Goal: Task Accomplishment & Management: Manage account settings

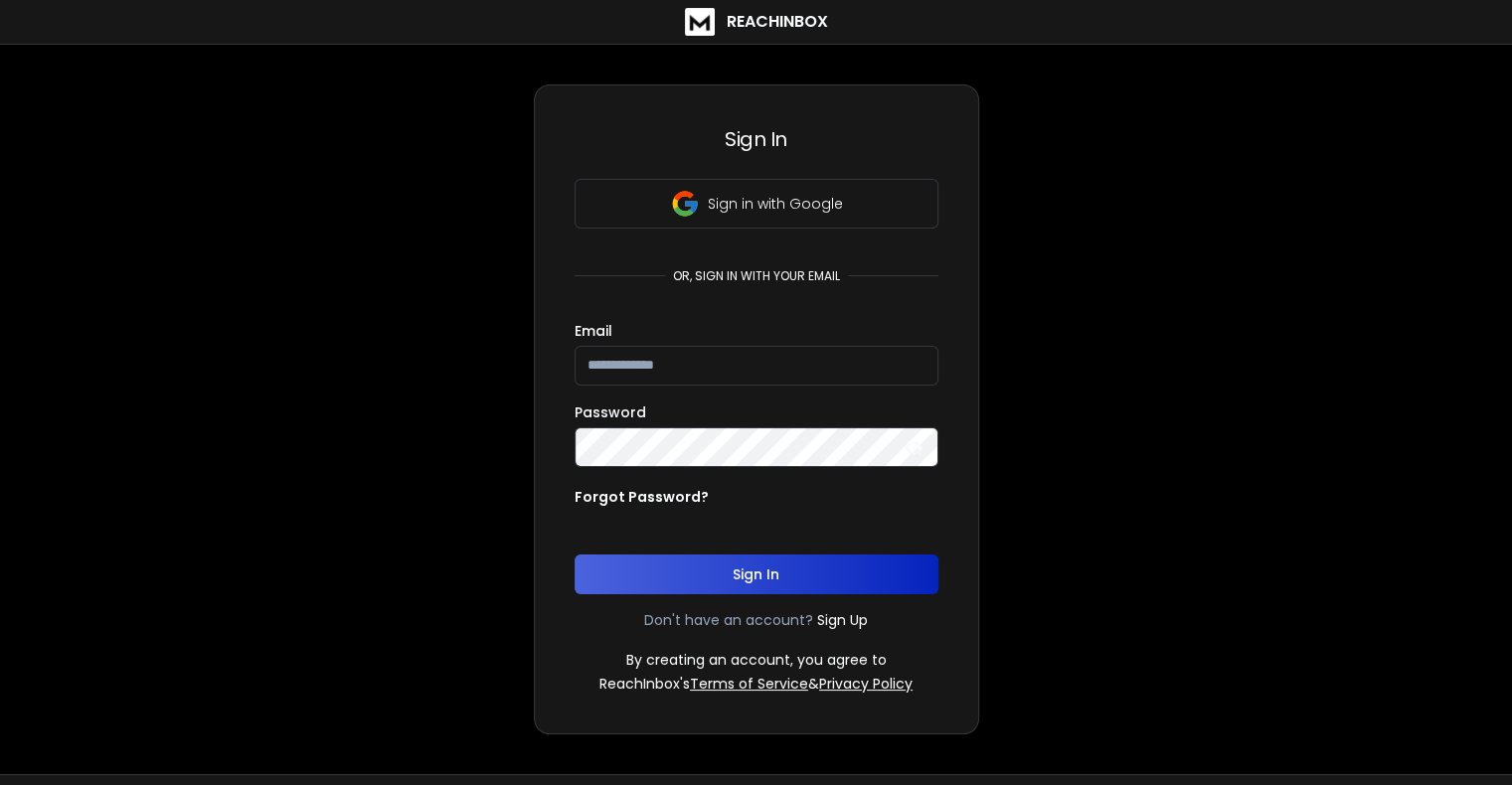
click at [684, 369] on input "email" at bounding box center [756, 366] width 364 height 40
drag, startPoint x: 656, startPoint y: 379, endPoint x: 530, endPoint y: 397, distance: 127.3
click at [530, 397] on div "Welcome to ReachInbox 10x your leads, meetings and deals. Sign In Sign in with …" at bounding box center [756, 409] width 1512 height 650
paste input "**********"
type input "**********"
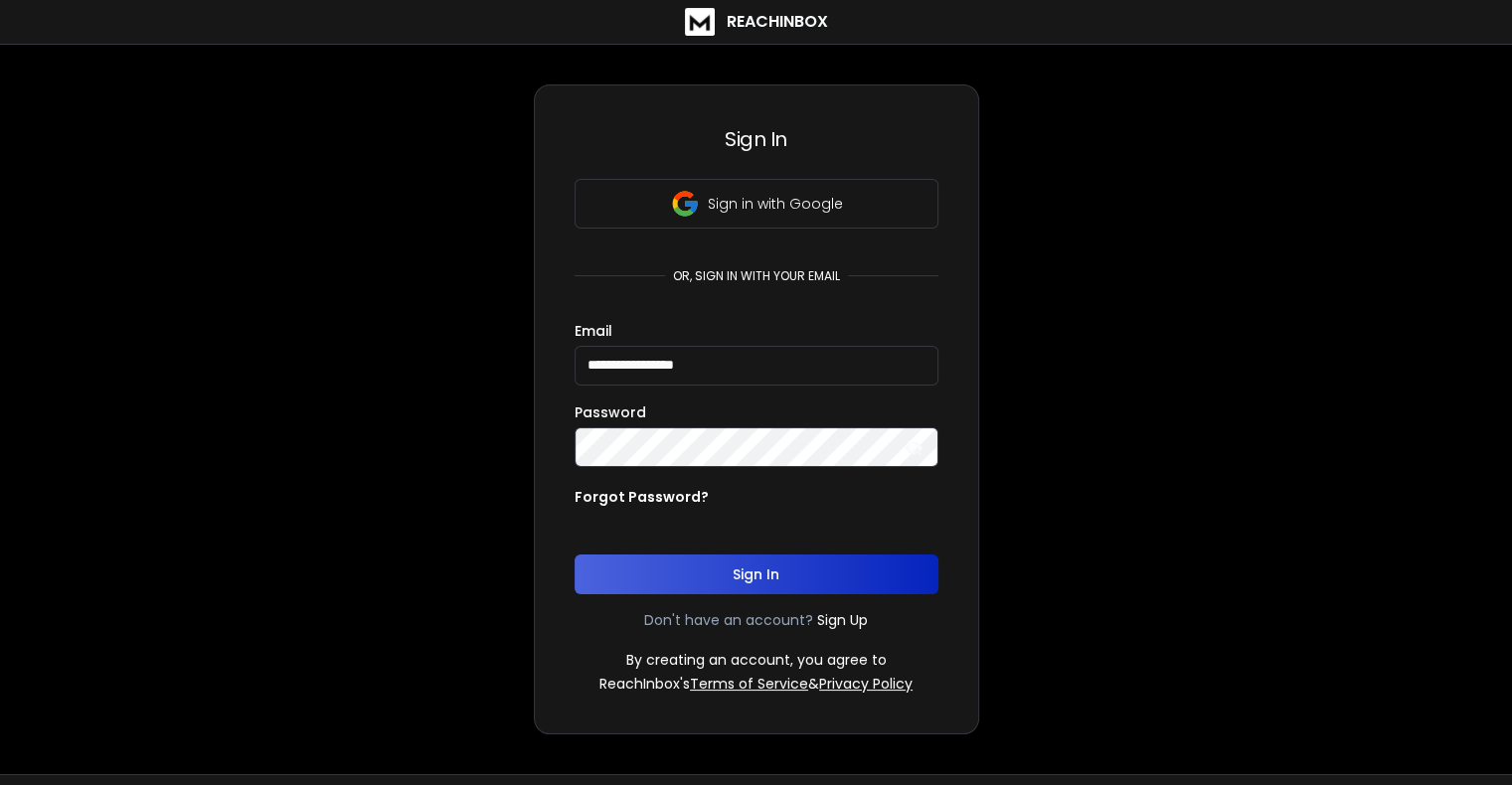
click at [720, 554] on button "Sign In" at bounding box center [756, 574] width 364 height 40
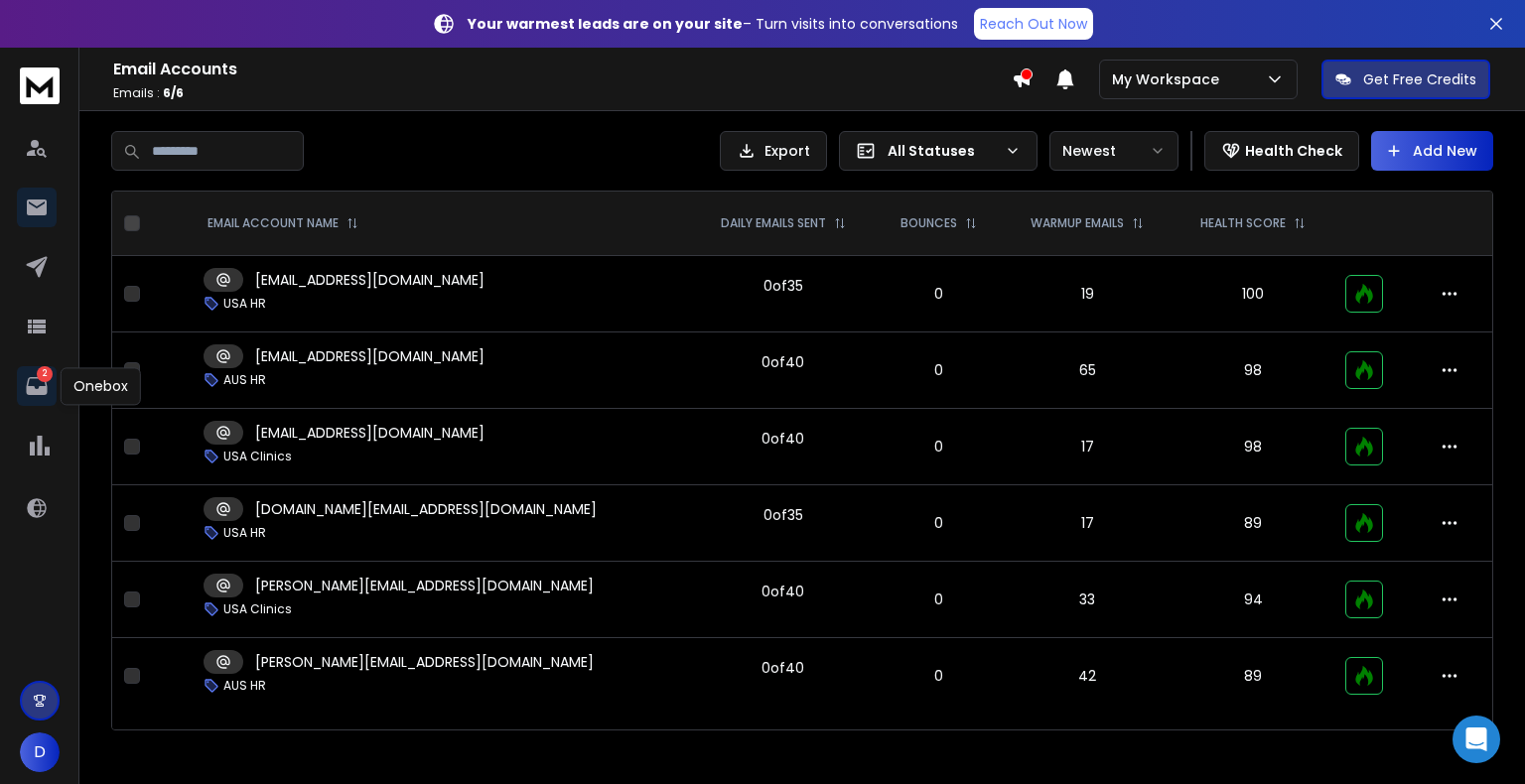
click at [39, 385] on icon at bounding box center [37, 386] width 24 height 24
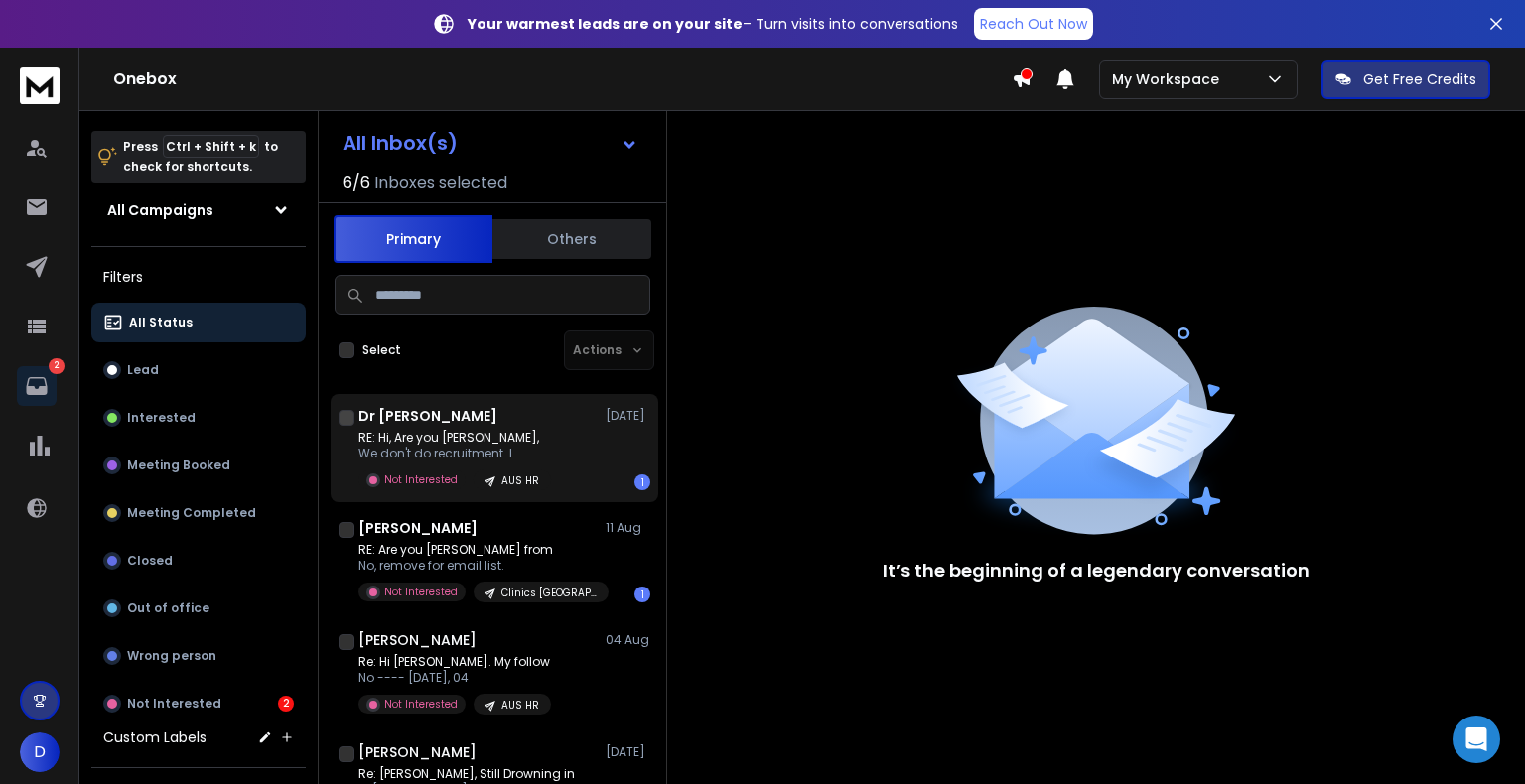
click at [505, 441] on p "RE: Hi, Are you Greg," at bounding box center [454, 438] width 193 height 16
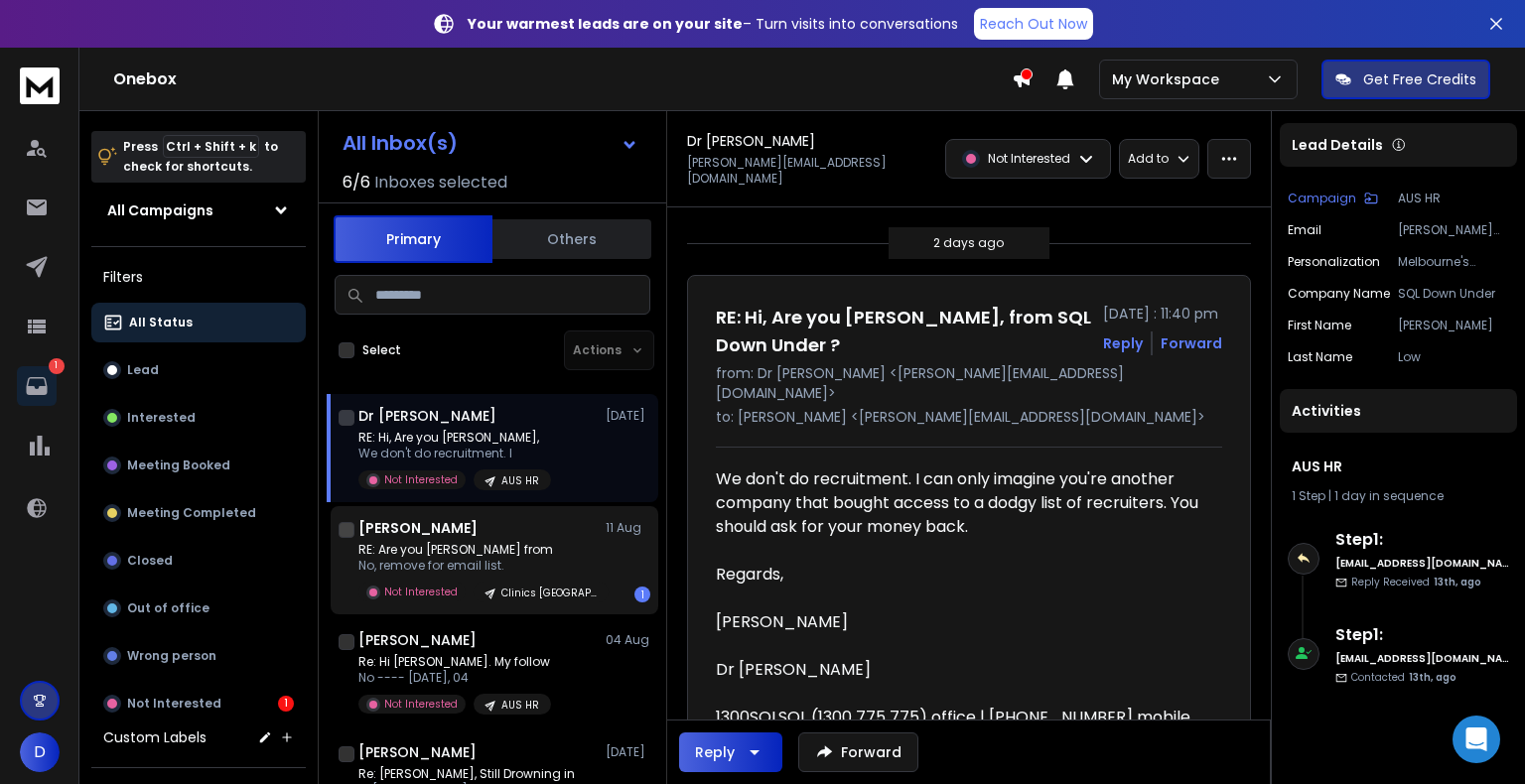
click at [528, 546] on p "RE: Are you Debra from" at bounding box center [477, 550] width 239 height 16
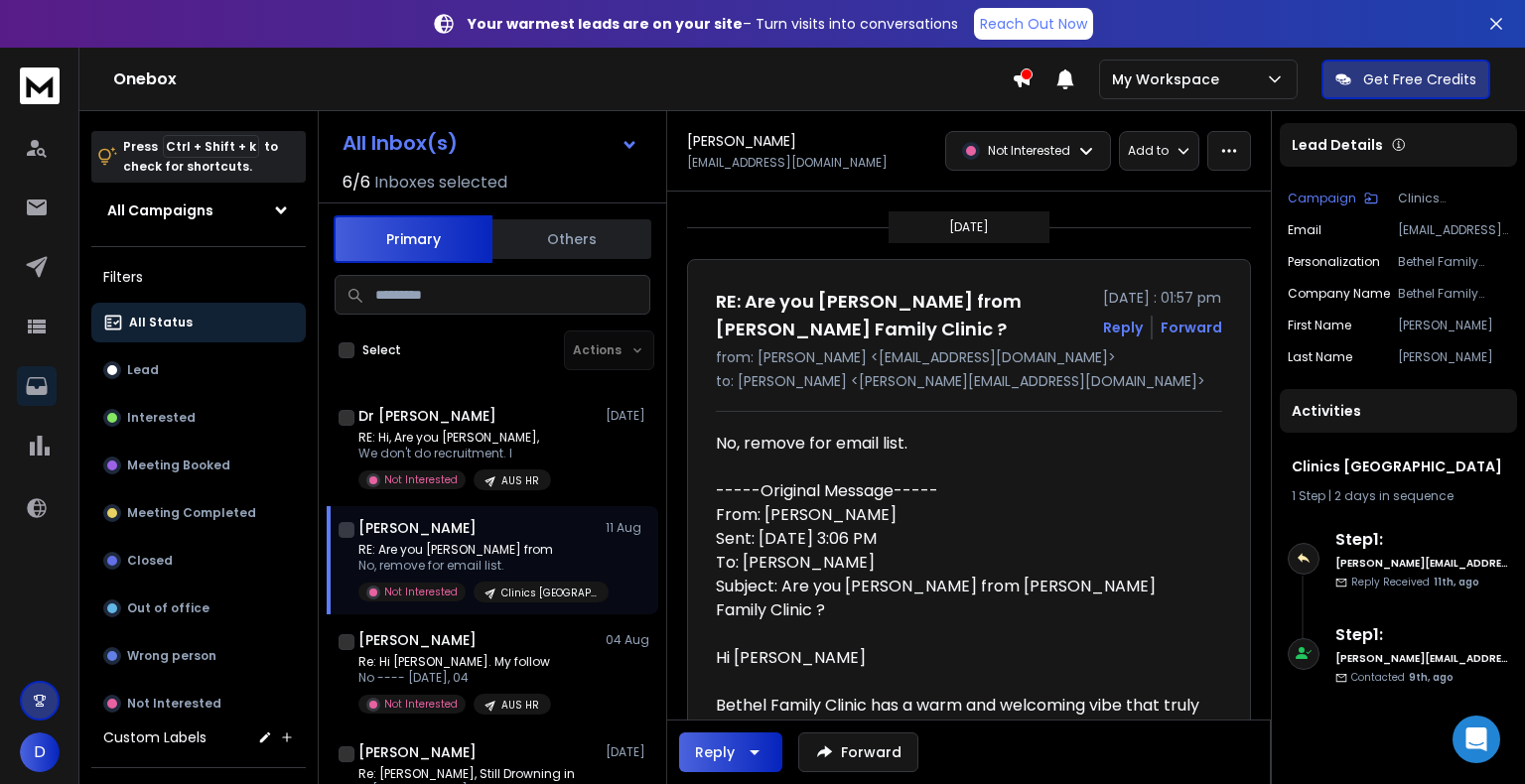
drag, startPoint x: 1271, startPoint y: 494, endPoint x: 1271, endPoint y: 518, distance: 24.0
click at [1271, 518] on div "Lead Details Campaign Clinics USA Email dcyphert@bethelfamilyclinic.org Persona…" at bounding box center [1397, 503] width 254 height 784
drag, startPoint x: 1271, startPoint y: 518, endPoint x: 1271, endPoint y: 603, distance: 85.0
click at [1271, 602] on div "Lead Details Campaign Clinics USA Email dcyphert@bethelfamilyclinic.org Persona…" at bounding box center [1397, 503] width 254 height 784
click at [48, 273] on link at bounding box center [37, 267] width 40 height 40
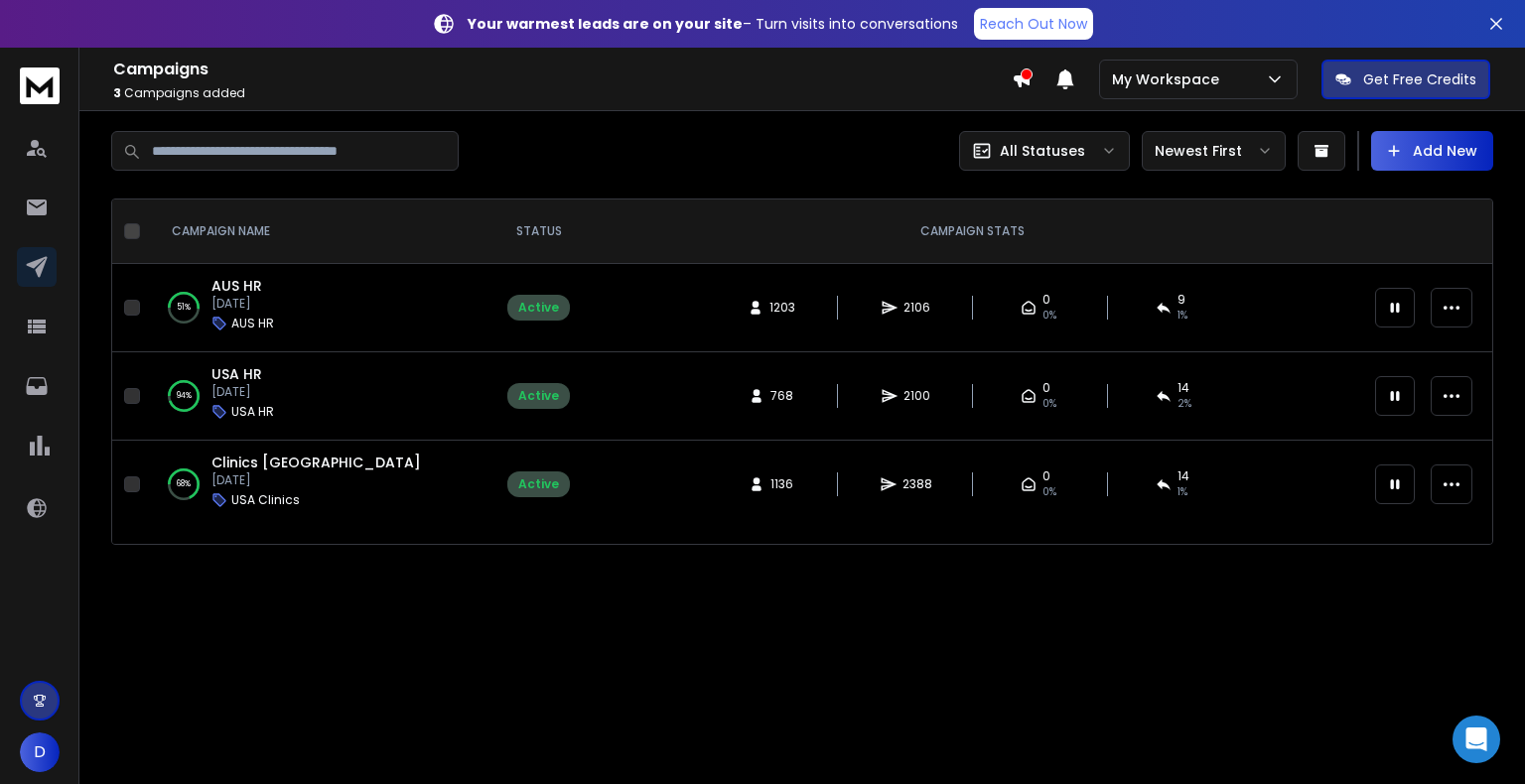
click at [345, 371] on div "94 % USA HR 2 months ago USA HR" at bounding box center [321, 396] width 307 height 64
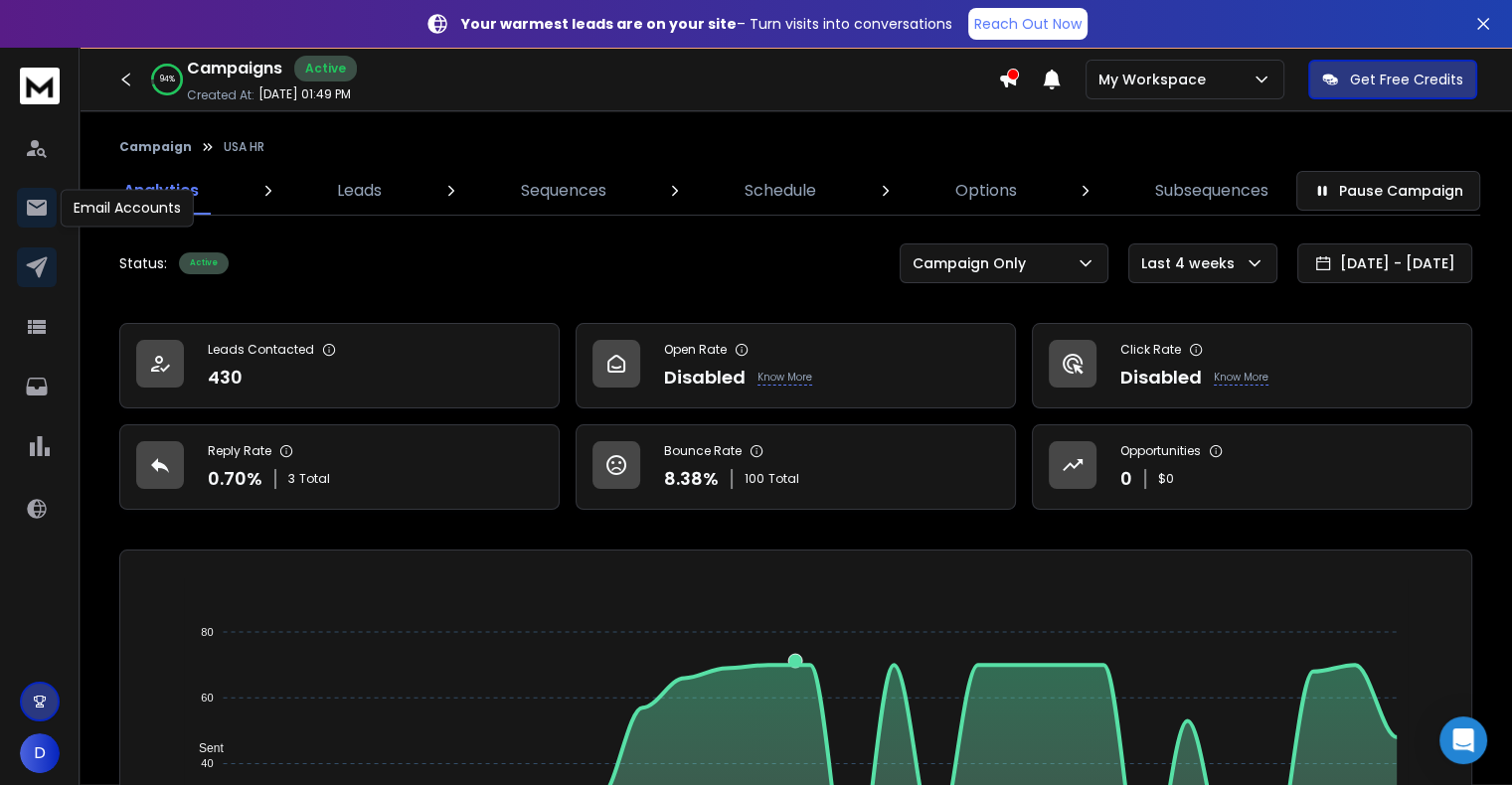
click at [20, 218] on link at bounding box center [37, 208] width 40 height 40
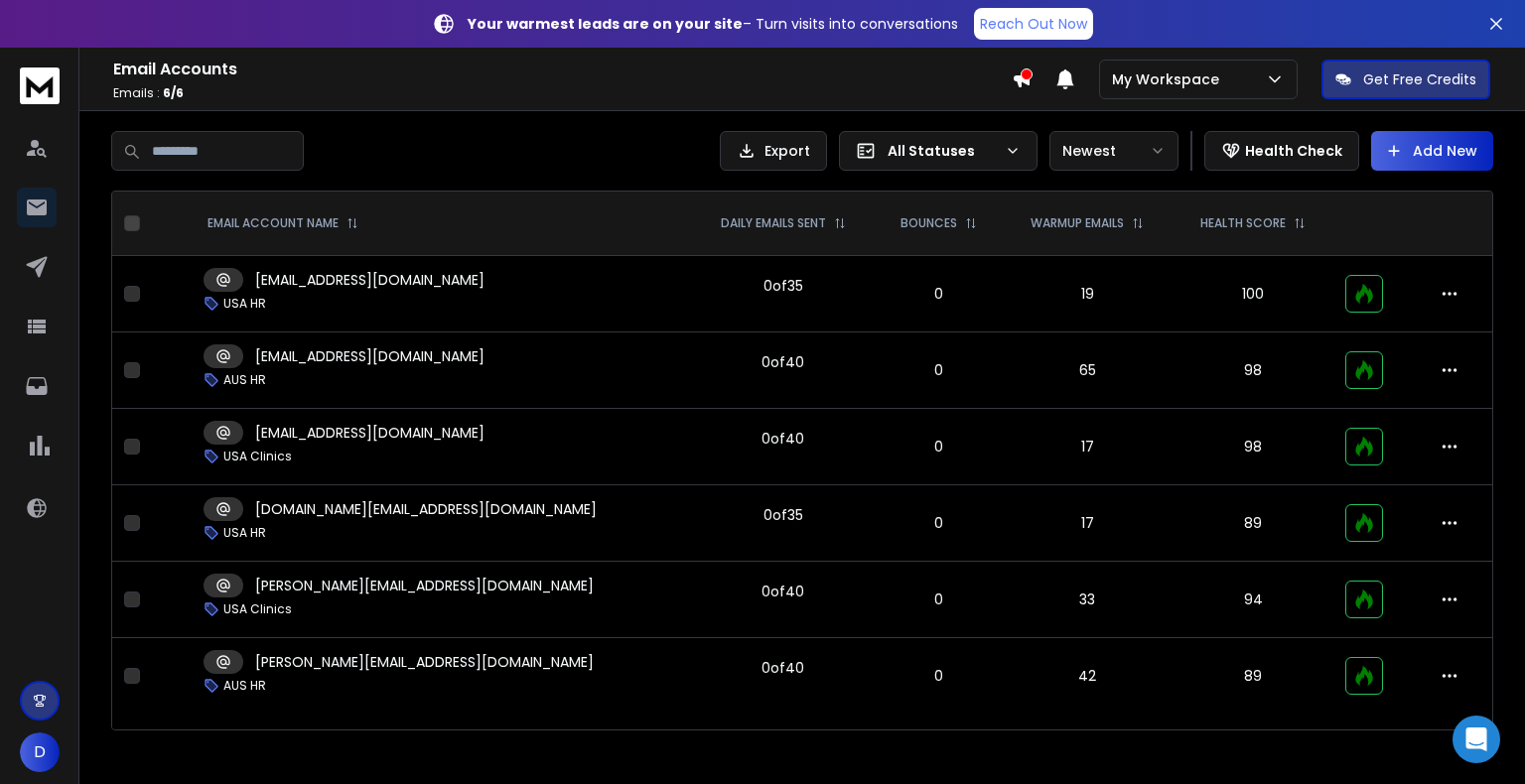
click at [1499, 28] on icon at bounding box center [1496, 24] width 12 height 12
